Goal: Navigation & Orientation: Find specific page/section

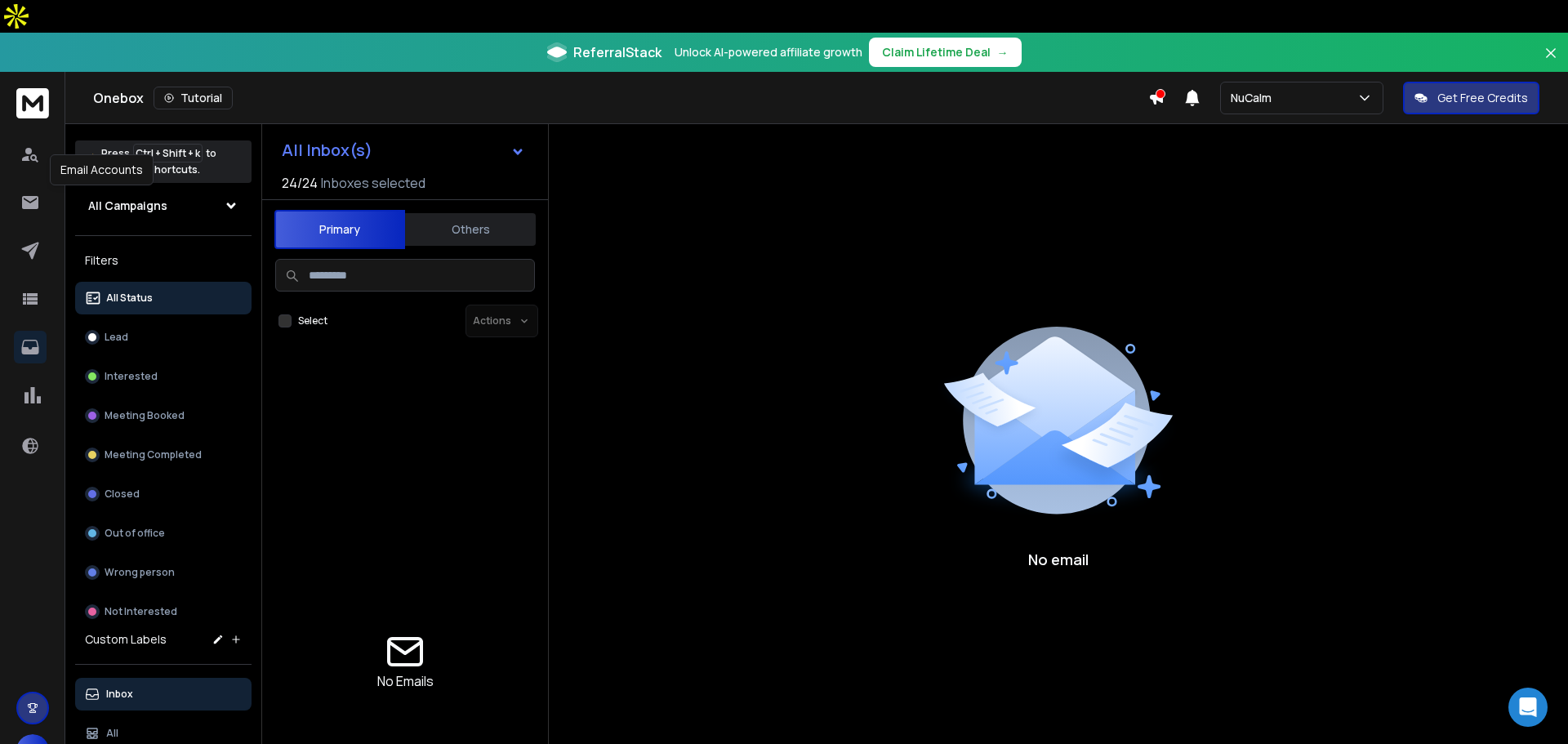
click at [36, 151] on div at bounding box center [33, 303] width 38 height 330
click at [35, 193] on icon at bounding box center [31, 203] width 20 height 20
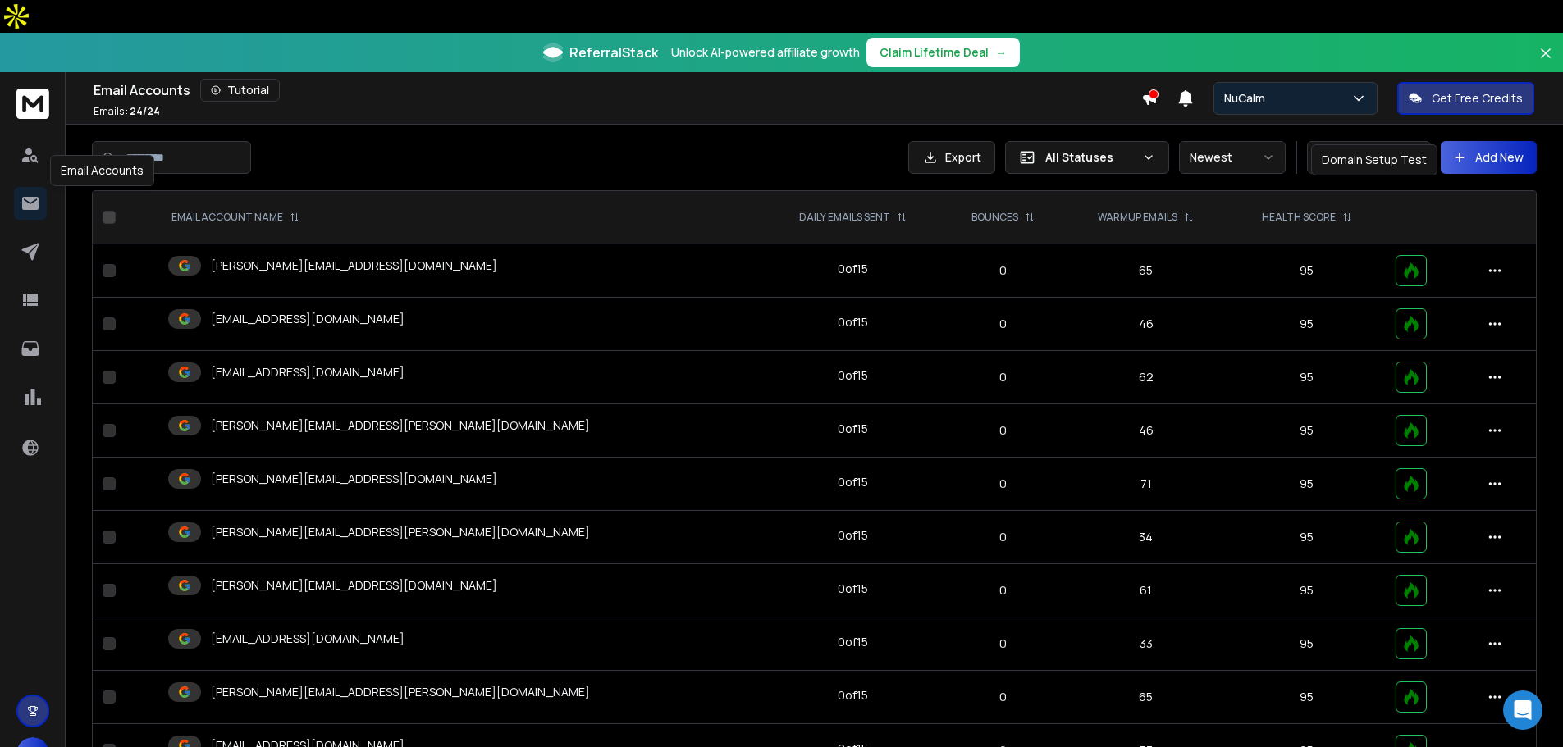
click at [1290, 90] on div "NuCalm" at bounding box center [1295, 98] width 143 height 16
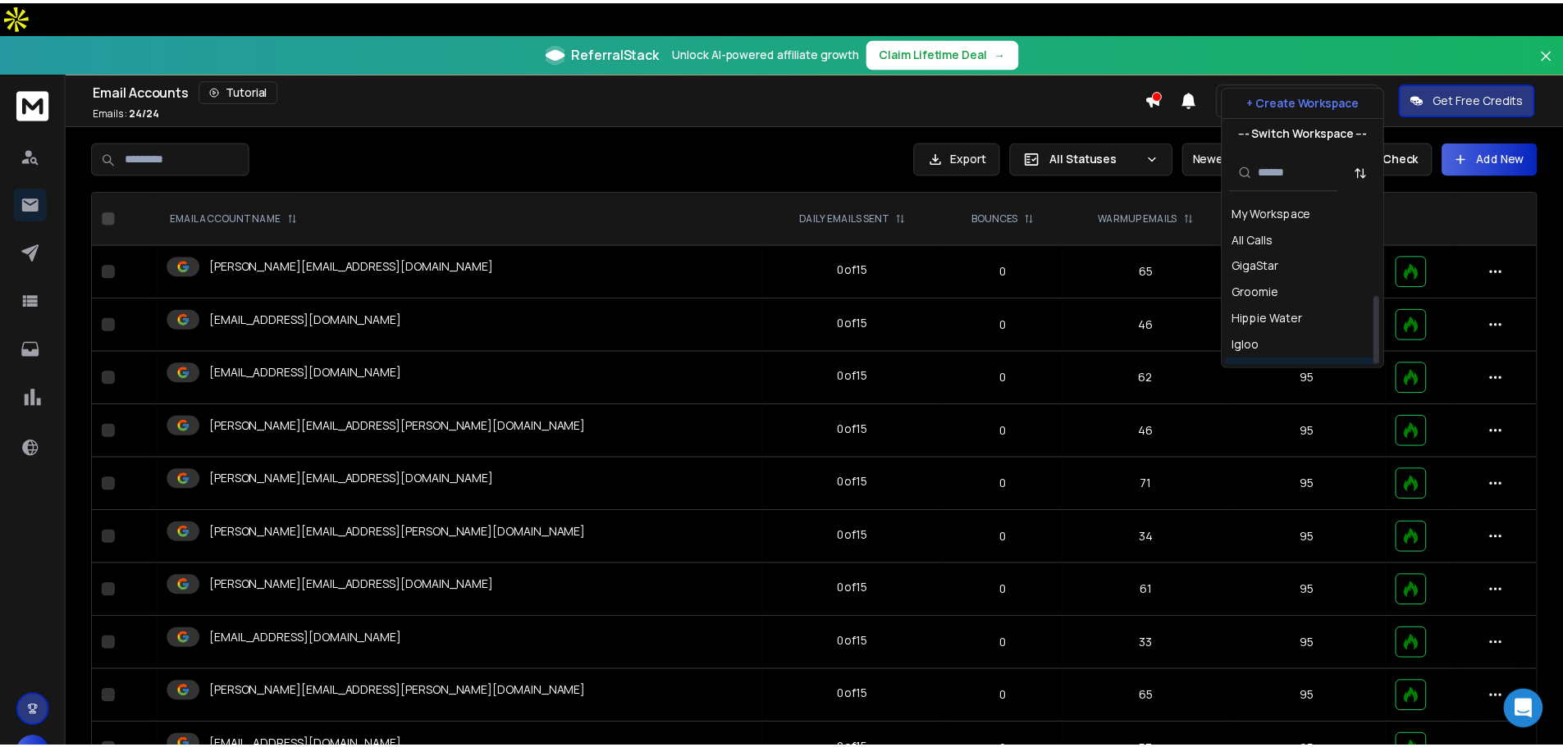
scroll to position [230, 0]
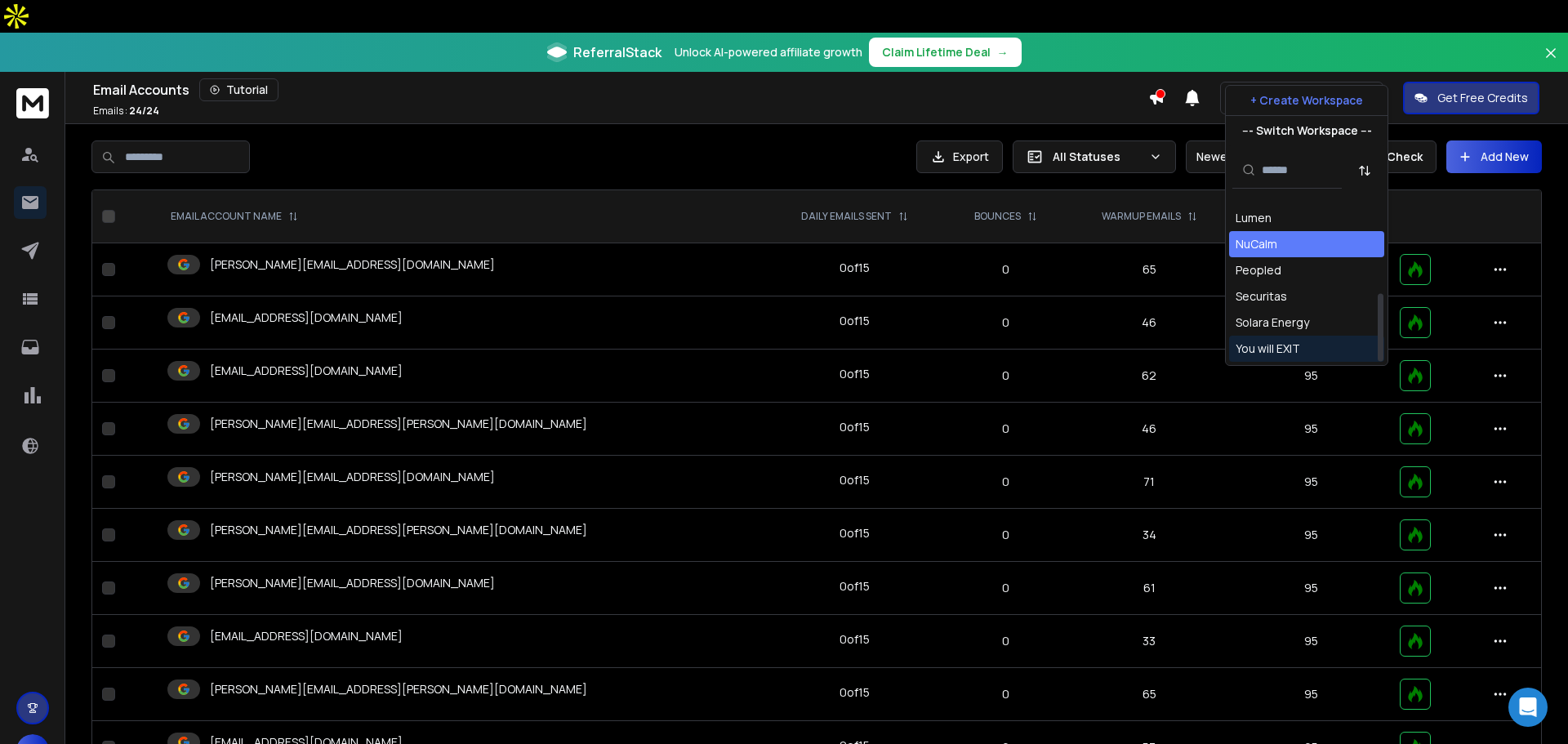
click at [1286, 351] on div "You will EXIT" at bounding box center [1267, 349] width 65 height 16
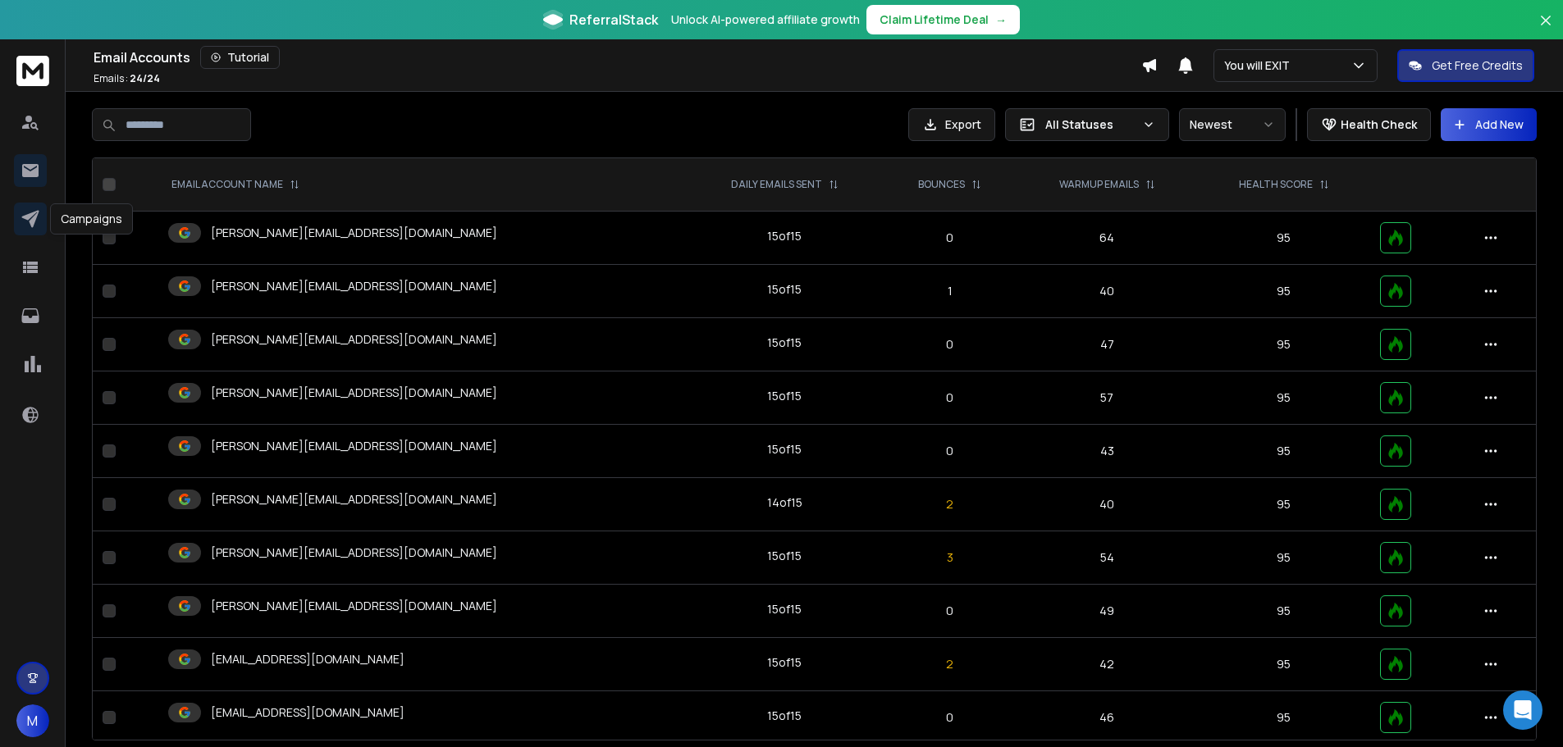
click at [22, 209] on icon at bounding box center [31, 219] width 20 height 20
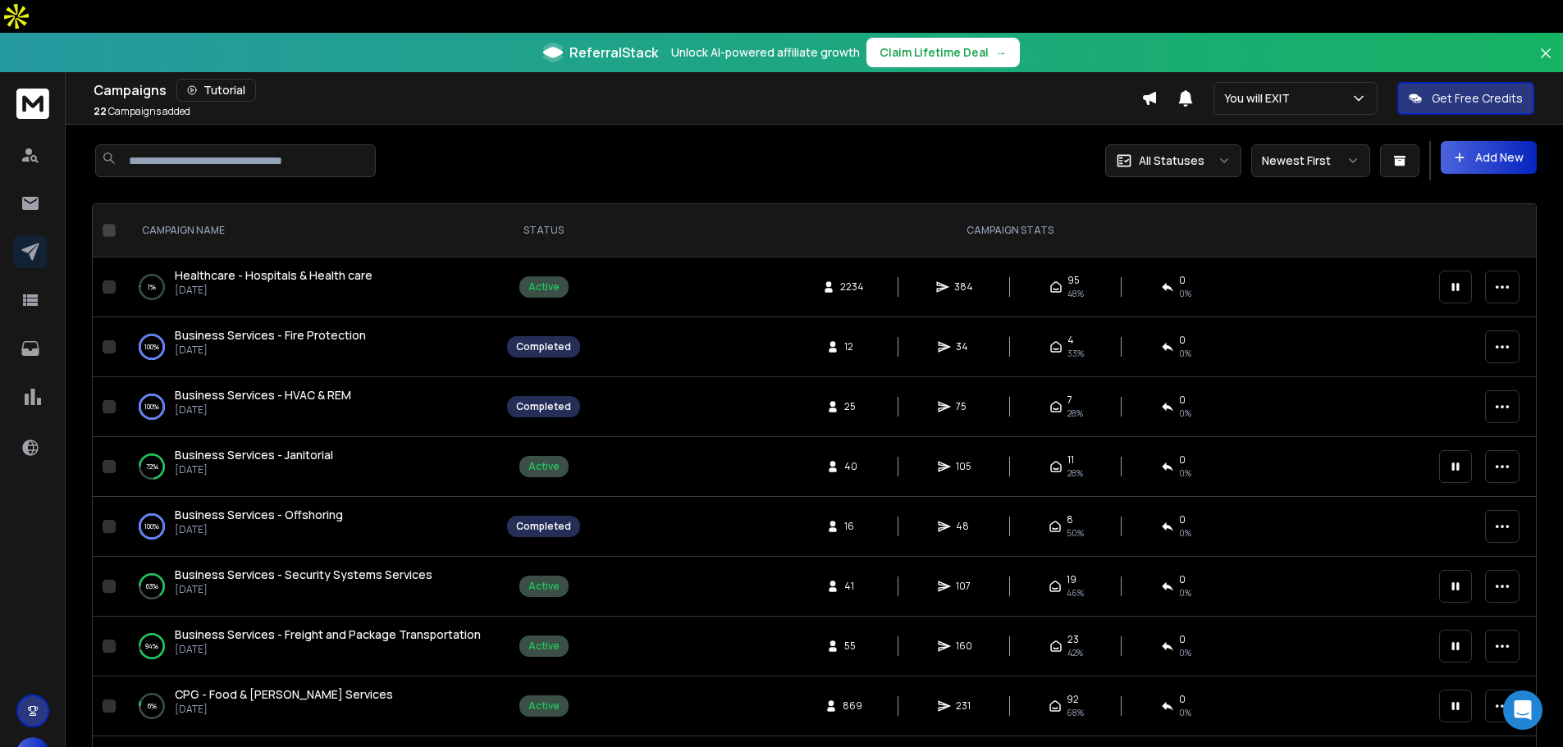
scroll to position [410, 0]
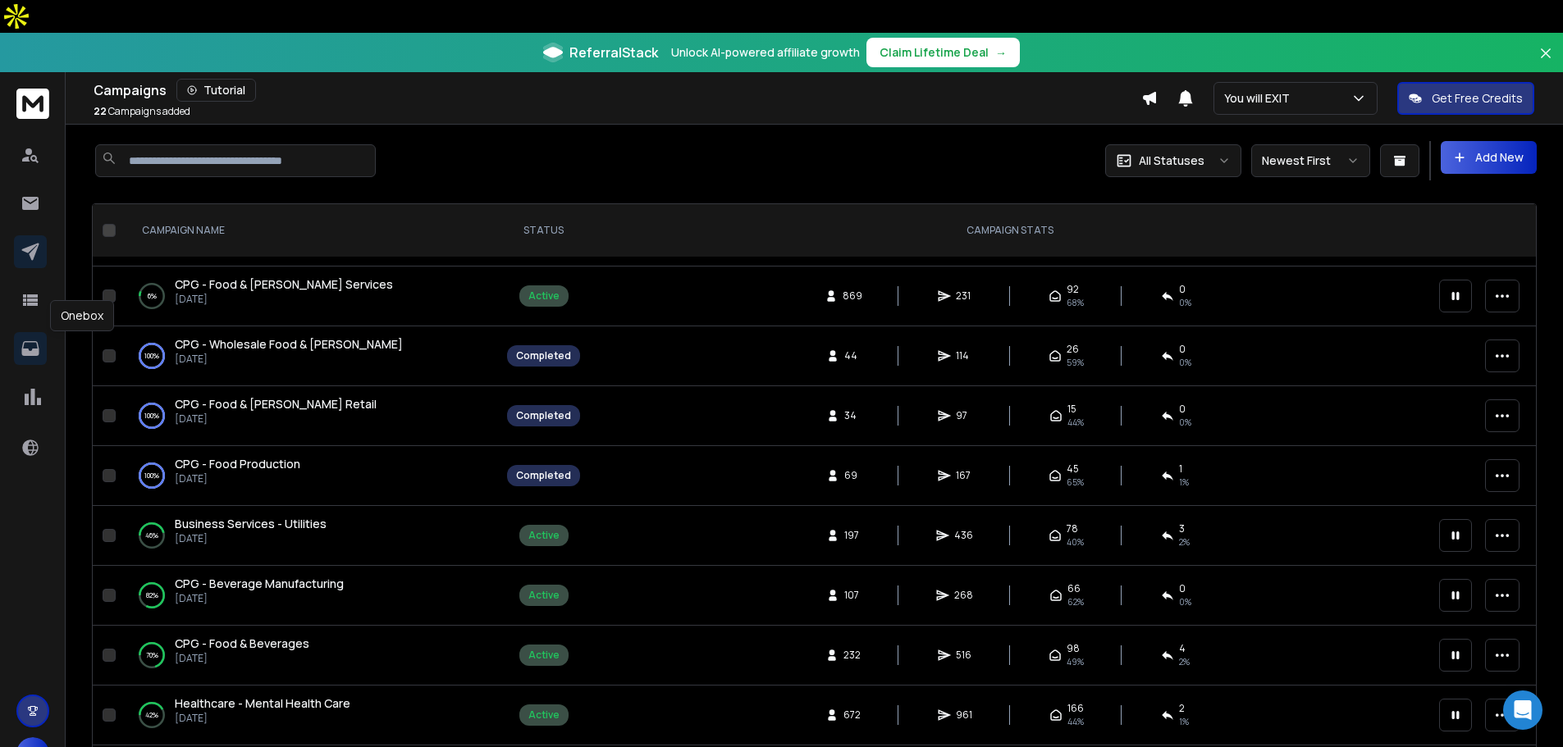
click at [27, 339] on icon at bounding box center [31, 349] width 20 height 20
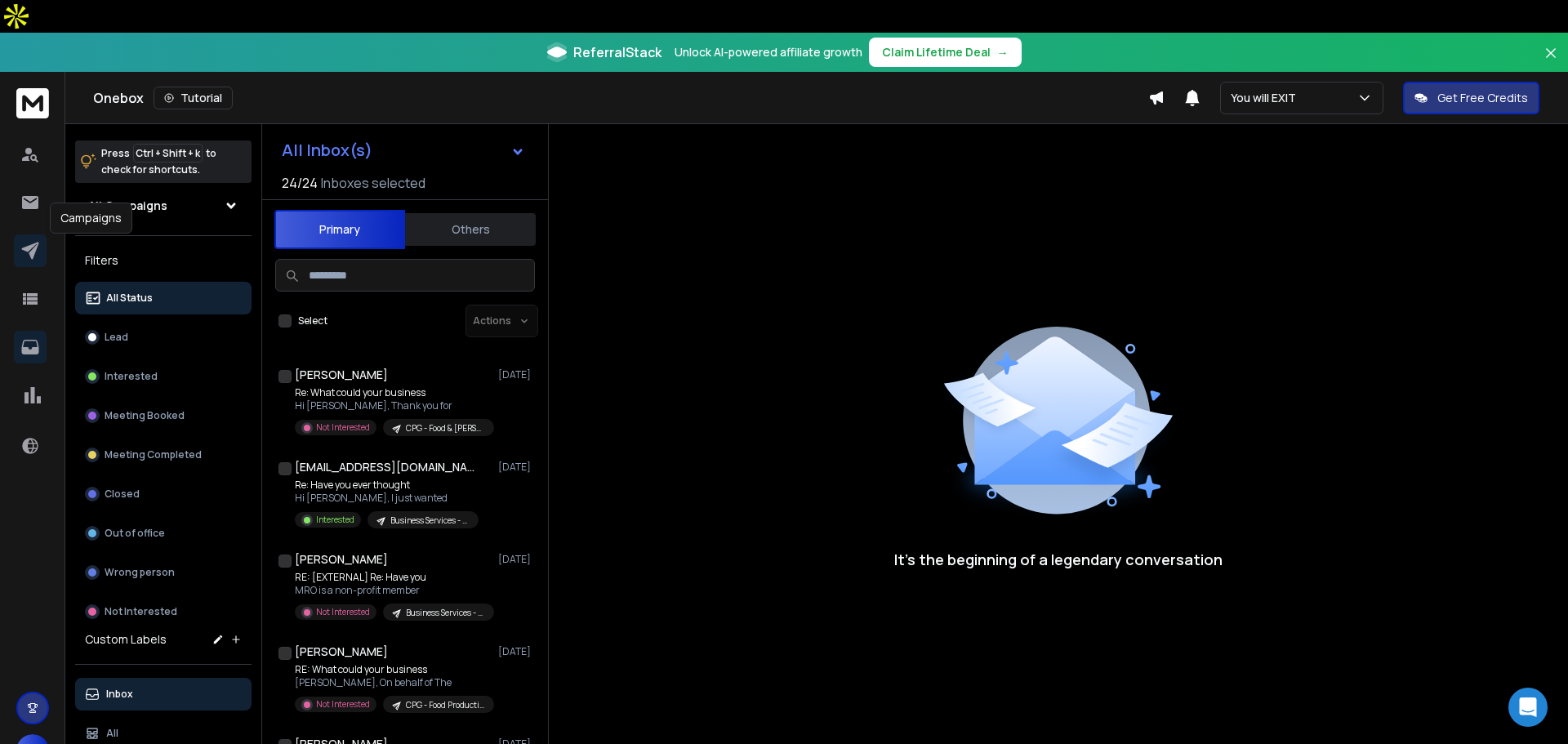
click at [25, 241] on icon at bounding box center [31, 251] width 20 height 20
